Goal: Task Accomplishment & Management: Manage account settings

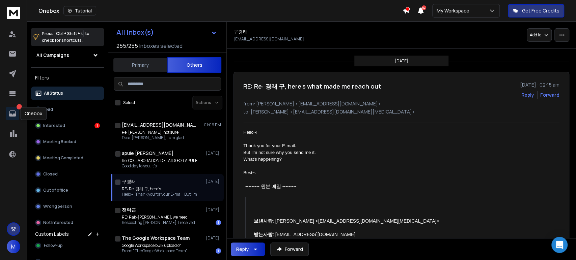
click at [13, 111] on icon at bounding box center [12, 114] width 7 height 6
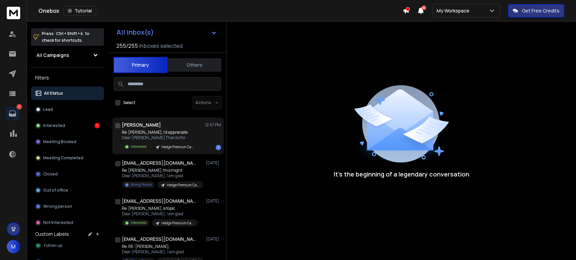
click at [171, 126] on div "YoukSang Kwon 12:57 PM" at bounding box center [171, 125] width 99 height 7
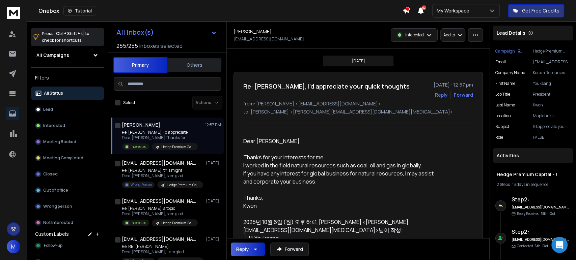
click at [241, 249] on div "Reply" at bounding box center [242, 249] width 12 height 7
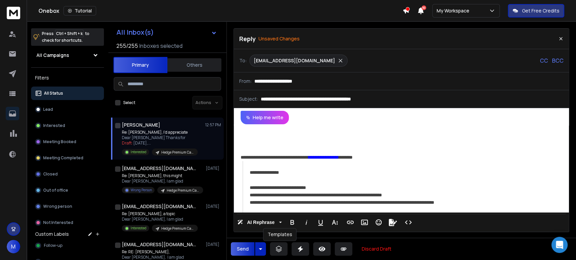
click at [275, 249] on button at bounding box center [279, 248] width 18 height 13
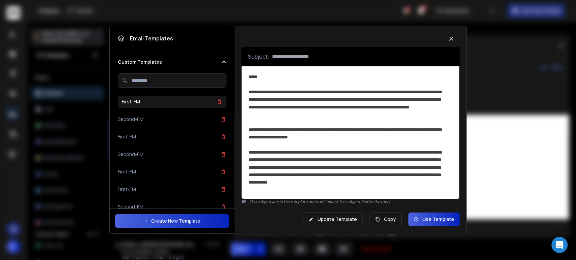
click at [439, 219] on button "Use Template" at bounding box center [433, 219] width 51 height 13
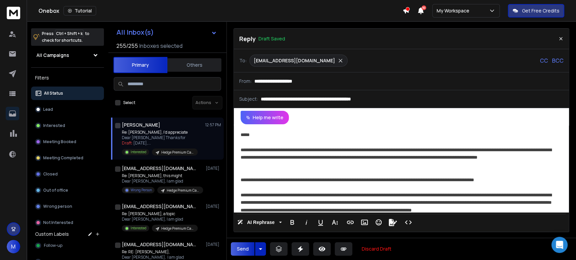
drag, startPoint x: 306, startPoint y: 100, endPoint x: 268, endPoint y: 98, distance: 37.8
click at [268, 98] on input "**********" at bounding box center [412, 99] width 302 height 7
click at [286, 134] on div "*****" at bounding box center [397, 134] width 314 height 7
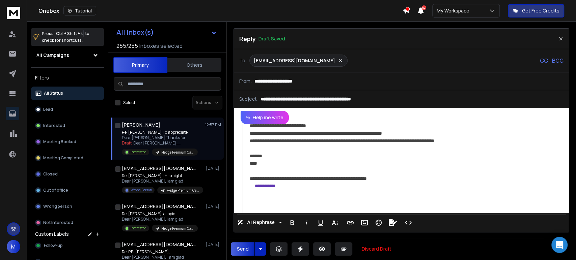
scroll to position [487, 0]
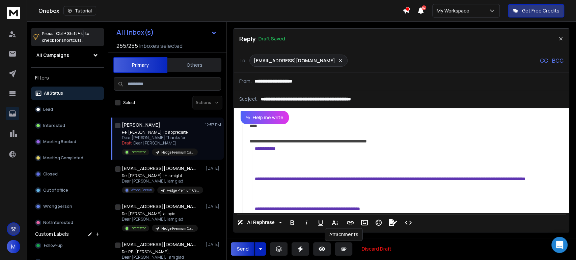
click at [341, 246] on icon at bounding box center [343, 249] width 7 height 7
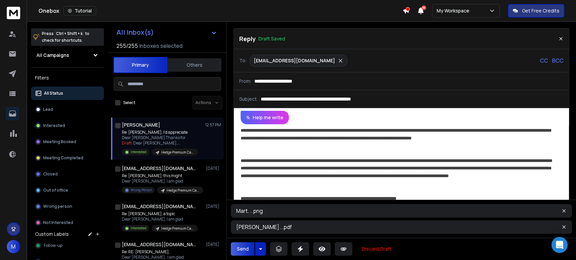
scroll to position [0, 0]
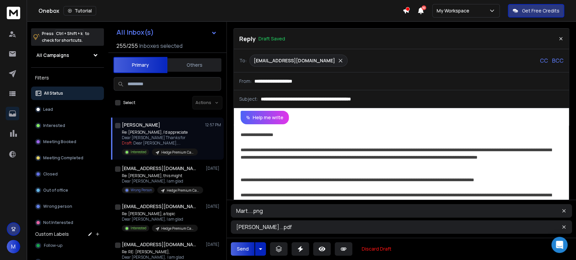
click at [242, 247] on button "Send" at bounding box center [243, 248] width 24 height 13
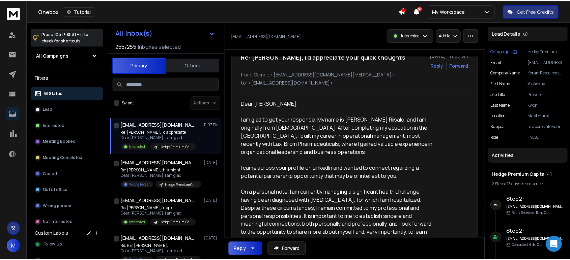
scroll to position [75, 0]
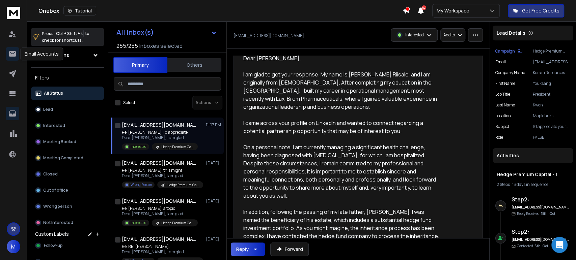
click at [11, 56] on icon at bounding box center [12, 53] width 7 height 5
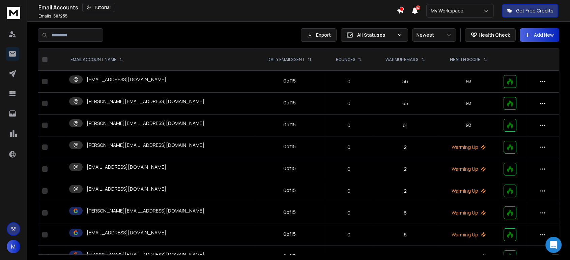
click at [437, 180] on td "Warming Up" at bounding box center [468, 191] width 62 height 22
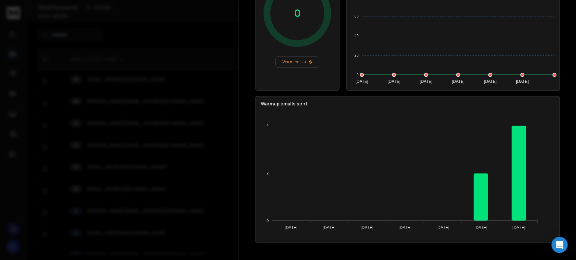
scroll to position [307, 0]
click at [154, 146] on div at bounding box center [288, 130] width 576 height 260
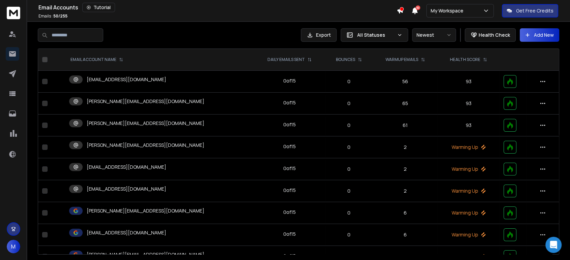
click at [325, 174] on td "0" at bounding box center [349, 169] width 48 height 22
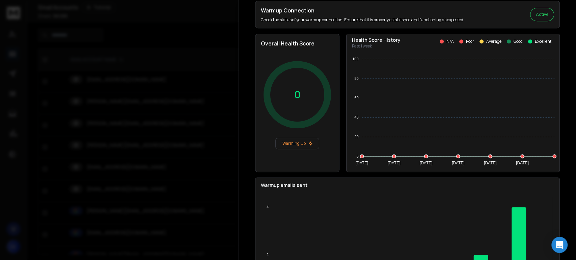
scroll to position [307, 0]
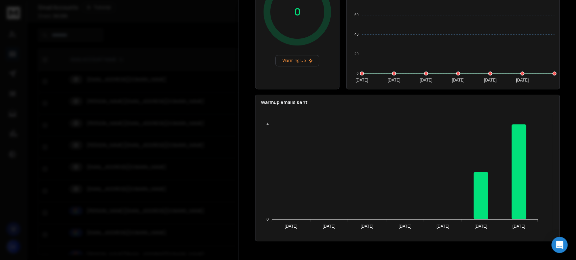
click at [132, 160] on div at bounding box center [288, 130] width 576 height 260
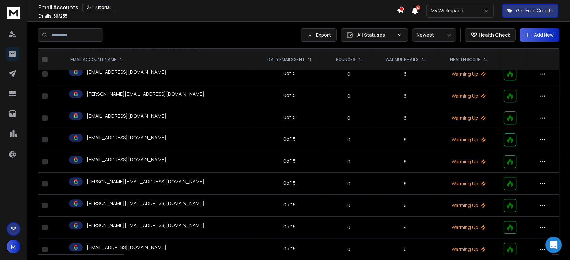
scroll to position [412, 0]
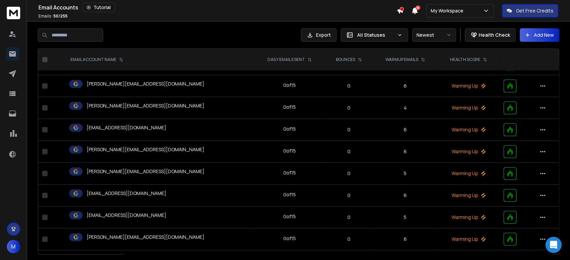
click at [189, 34] on div at bounding box center [167, 34] width 259 height 13
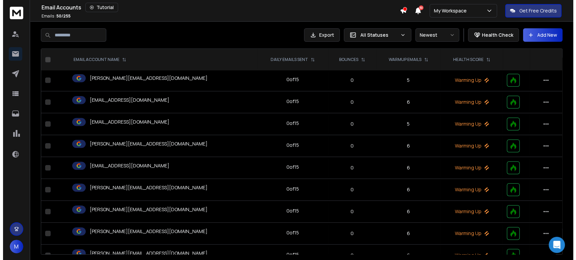
scroll to position [637, 0]
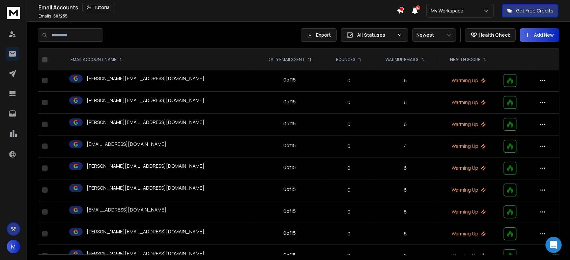
click at [373, 182] on td "6" at bounding box center [405, 190] width 65 height 22
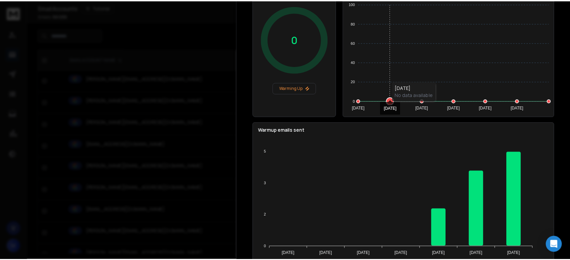
scroll to position [274, 0]
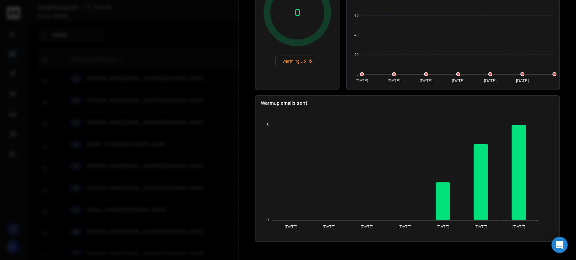
click at [127, 180] on div at bounding box center [288, 130] width 576 height 260
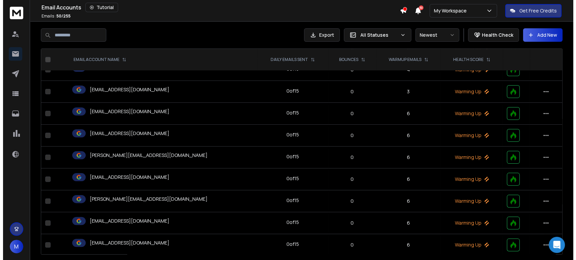
scroll to position [0, 0]
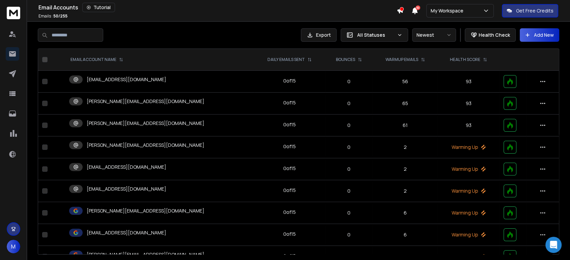
click at [166, 39] on div at bounding box center [167, 34] width 259 height 13
click at [15, 241] on span "M" at bounding box center [13, 246] width 13 height 13
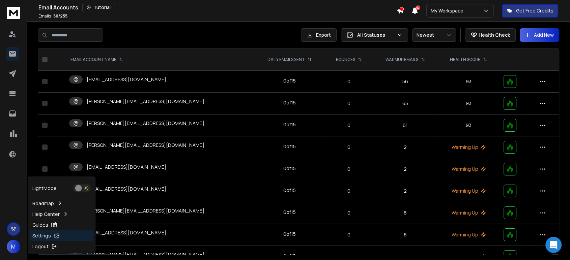
click at [46, 235] on p "Settings" at bounding box center [41, 235] width 19 height 7
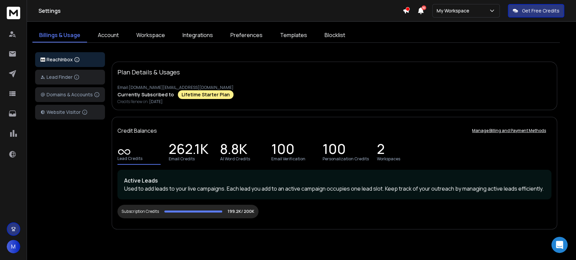
click at [151, 32] on link "Workspace" at bounding box center [150, 35] width 42 height 14
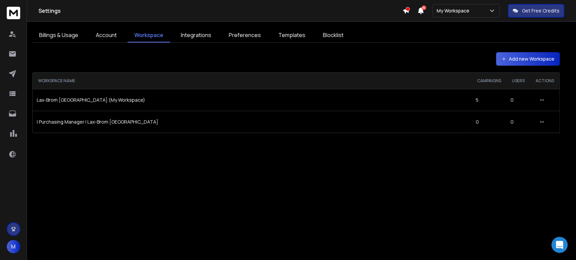
click at [536, 56] on button "Add new Workspace" at bounding box center [528, 58] width 64 height 13
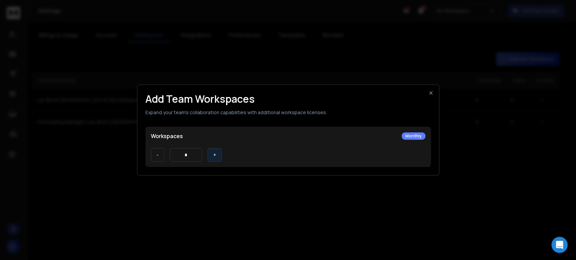
click at [215, 155] on button "+" at bounding box center [214, 154] width 14 height 13
type input "*"
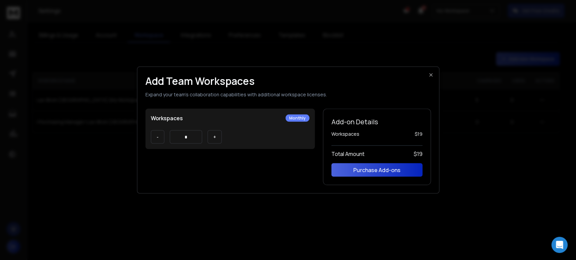
click at [402, 170] on button "Purchase Add-ons" at bounding box center [376, 170] width 91 height 13
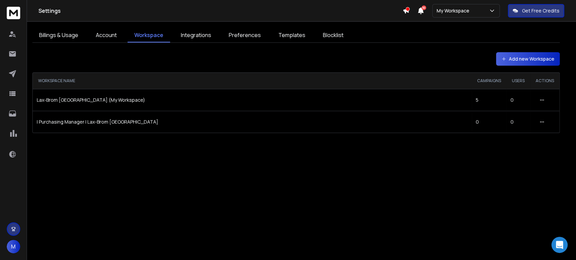
click at [218, 71] on div "Add new Workspace WORKSPACE NAME CAMPAIGNS USERS ACTIONS Lax-Brom [GEOGRAPHIC_D…" at bounding box center [295, 150] width 527 height 196
click at [194, 39] on link "Integrations" at bounding box center [196, 35] width 44 height 14
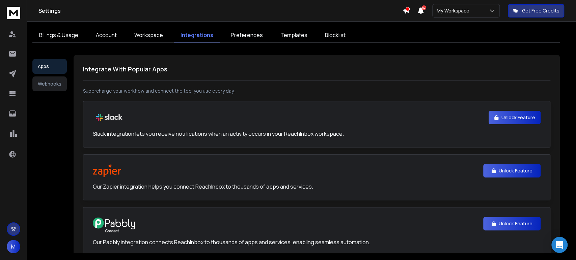
click at [100, 34] on link "Account" at bounding box center [106, 35] width 34 height 14
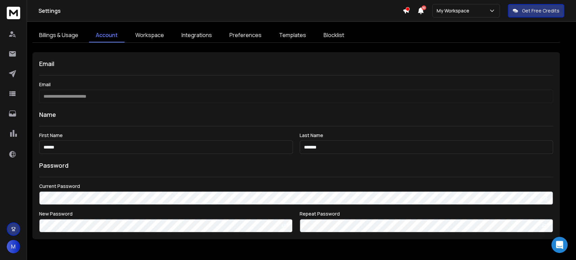
click at [65, 39] on link "Billings & Usage" at bounding box center [58, 35] width 53 height 14
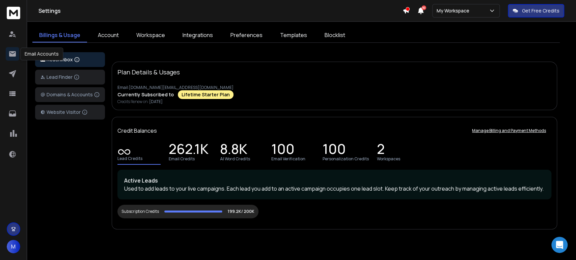
click at [15, 55] on icon at bounding box center [12, 53] width 7 height 5
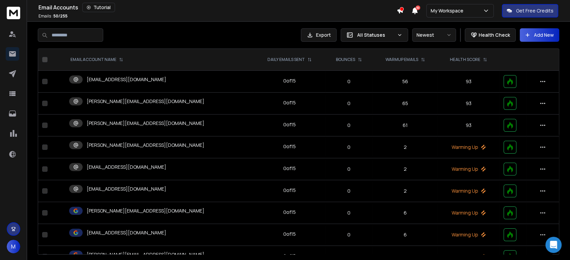
click at [191, 49] on th "EMAIL ACCOUNT NAME" at bounding box center [159, 60] width 189 height 22
